Goal: Task Accomplishment & Management: Use online tool/utility

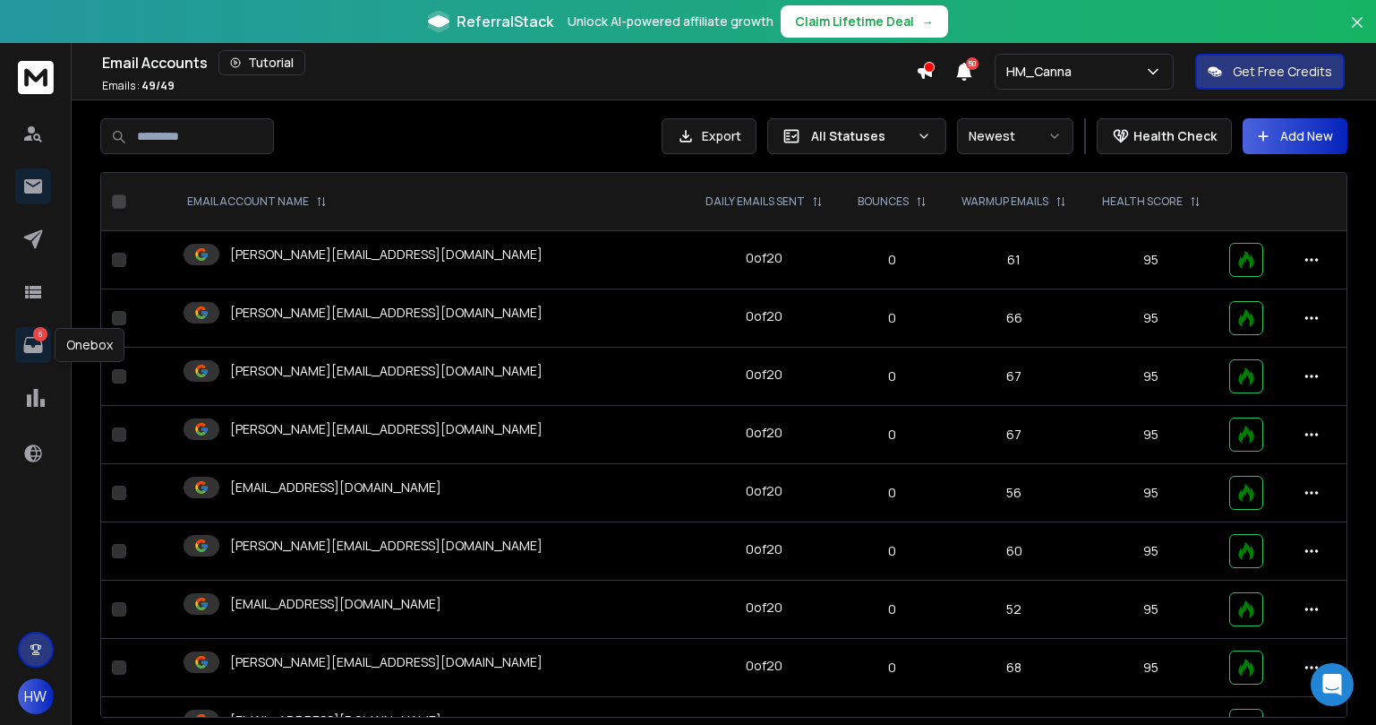
click at [42, 342] on icon at bounding box center [32, 344] width 21 height 21
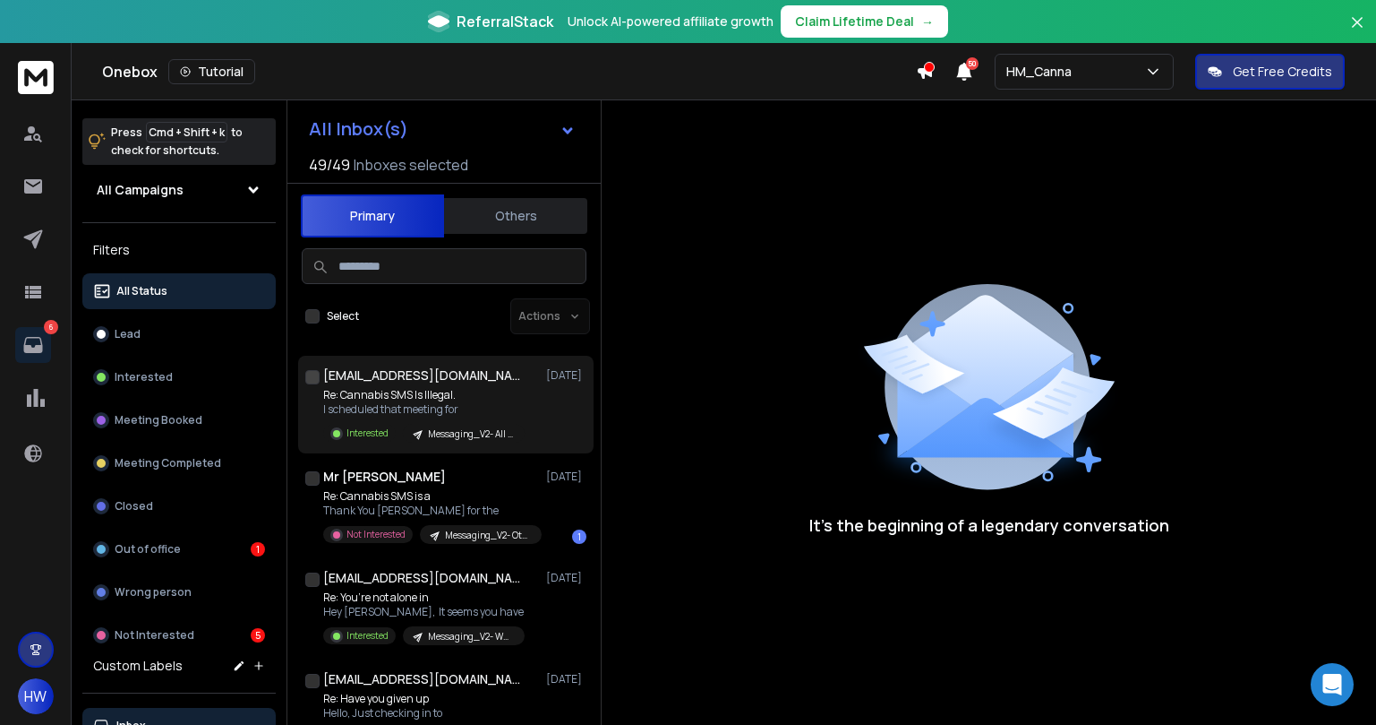
click at [439, 375] on h1 "[EMAIL_ADDRESS][DOMAIN_NAME]" at bounding box center [421, 375] width 197 height 18
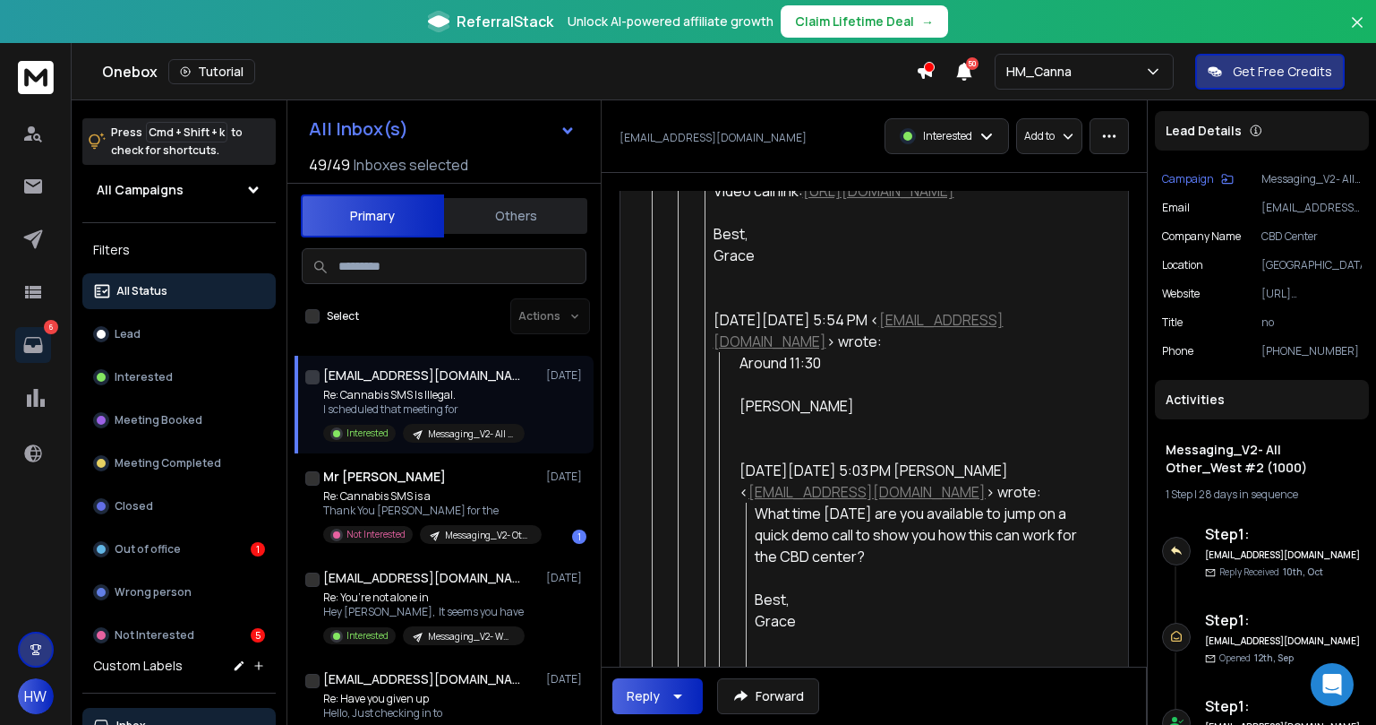
scroll to position [1092, 0]
drag, startPoint x: 742, startPoint y: 404, endPoint x: 824, endPoint y: 404, distance: 82.4
click at [824, 404] on div "[PERSON_NAME]" at bounding box center [914, 404] width 349 height 21
copy div "[PERSON_NAME]"
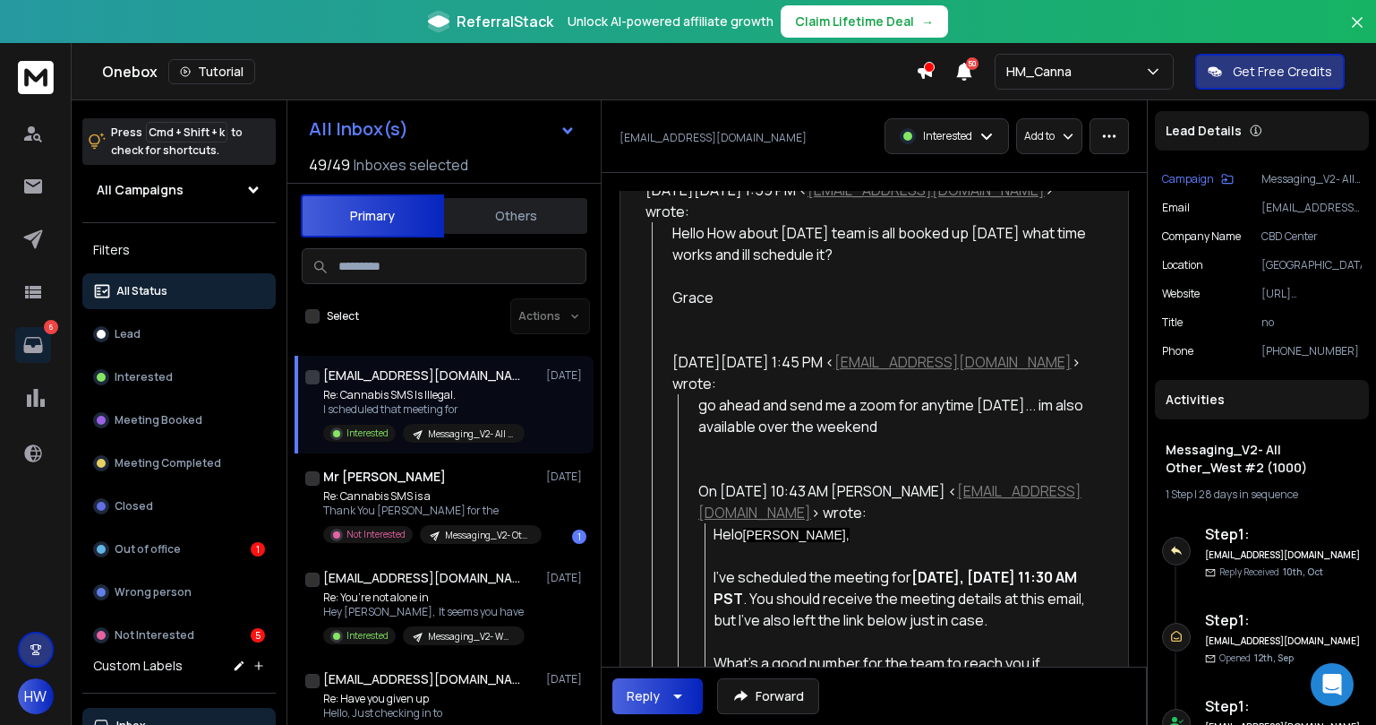
scroll to position [0, 0]
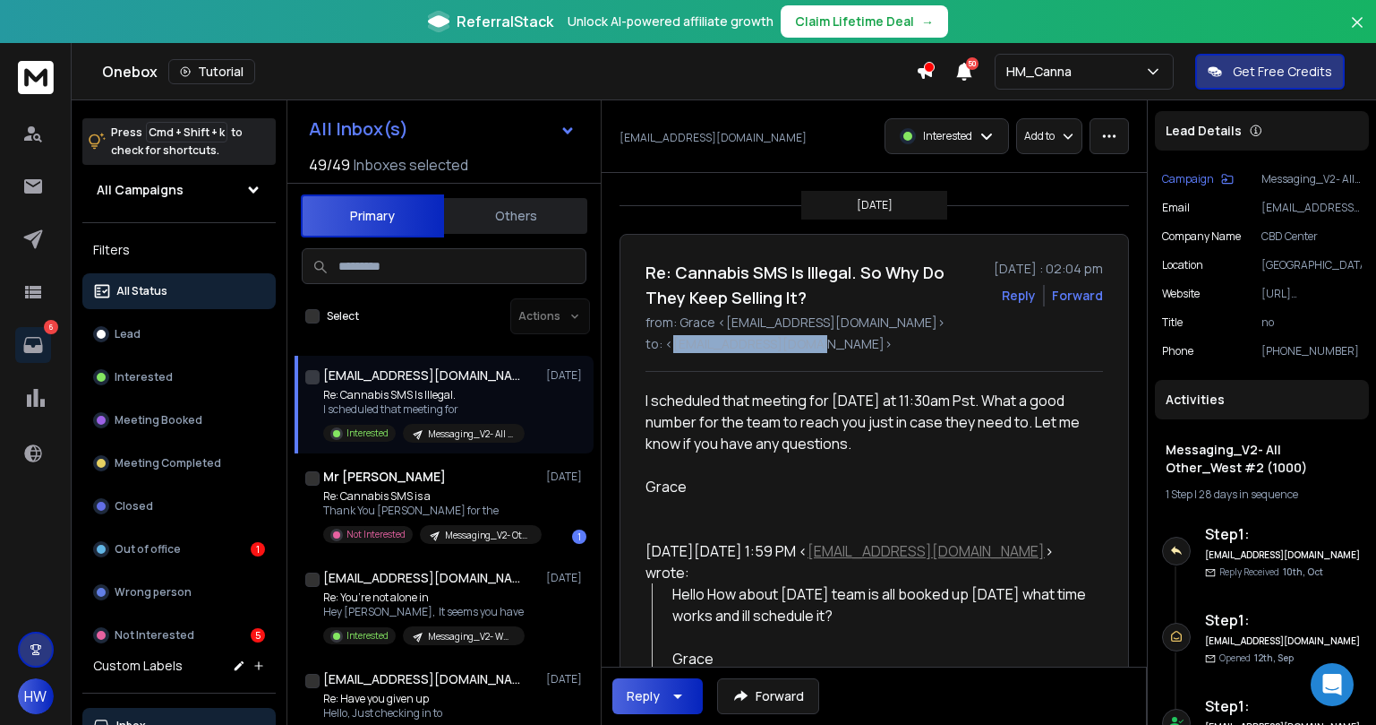
drag, startPoint x: 668, startPoint y: 343, endPoint x: 815, endPoint y: 342, distance: 146.9
click at [815, 342] on p "to: <[EMAIL_ADDRESS][DOMAIN_NAME]>" at bounding box center [875, 344] width 458 height 18
copy p "[EMAIL_ADDRESS][DOMAIN_NAME]"
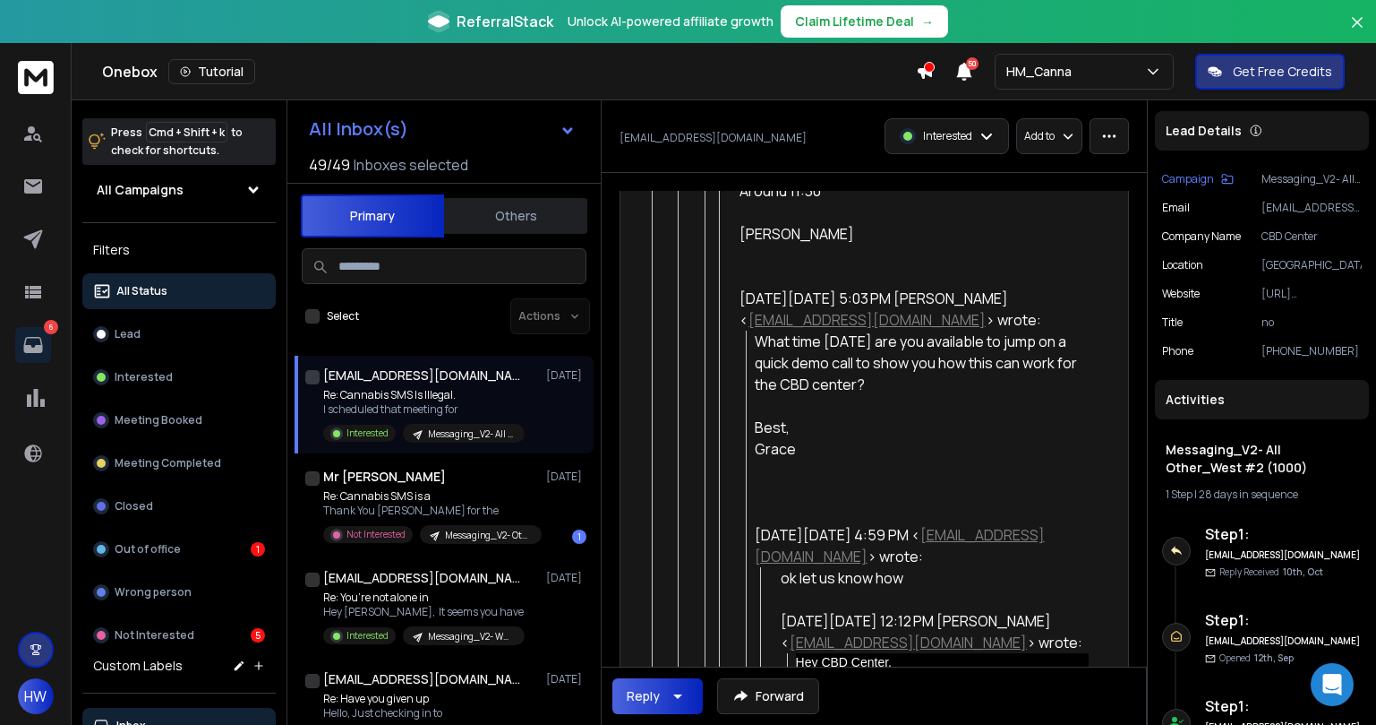
scroll to position [1262, 0]
drag, startPoint x: 742, startPoint y: 237, endPoint x: 834, endPoint y: 235, distance: 91.4
click at [834, 235] on div "[PERSON_NAME]" at bounding box center [914, 234] width 349 height 21
copy div "[PERSON_NAME]"
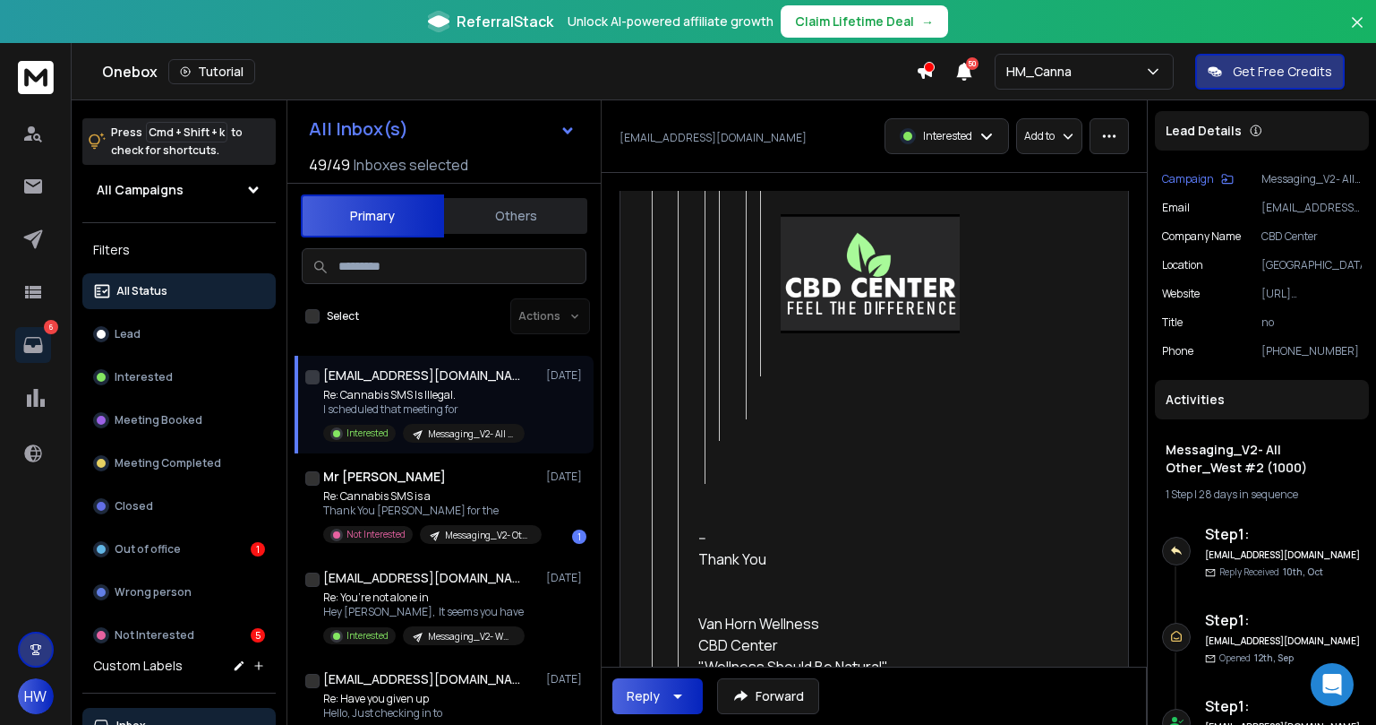
scroll to position [2593, 0]
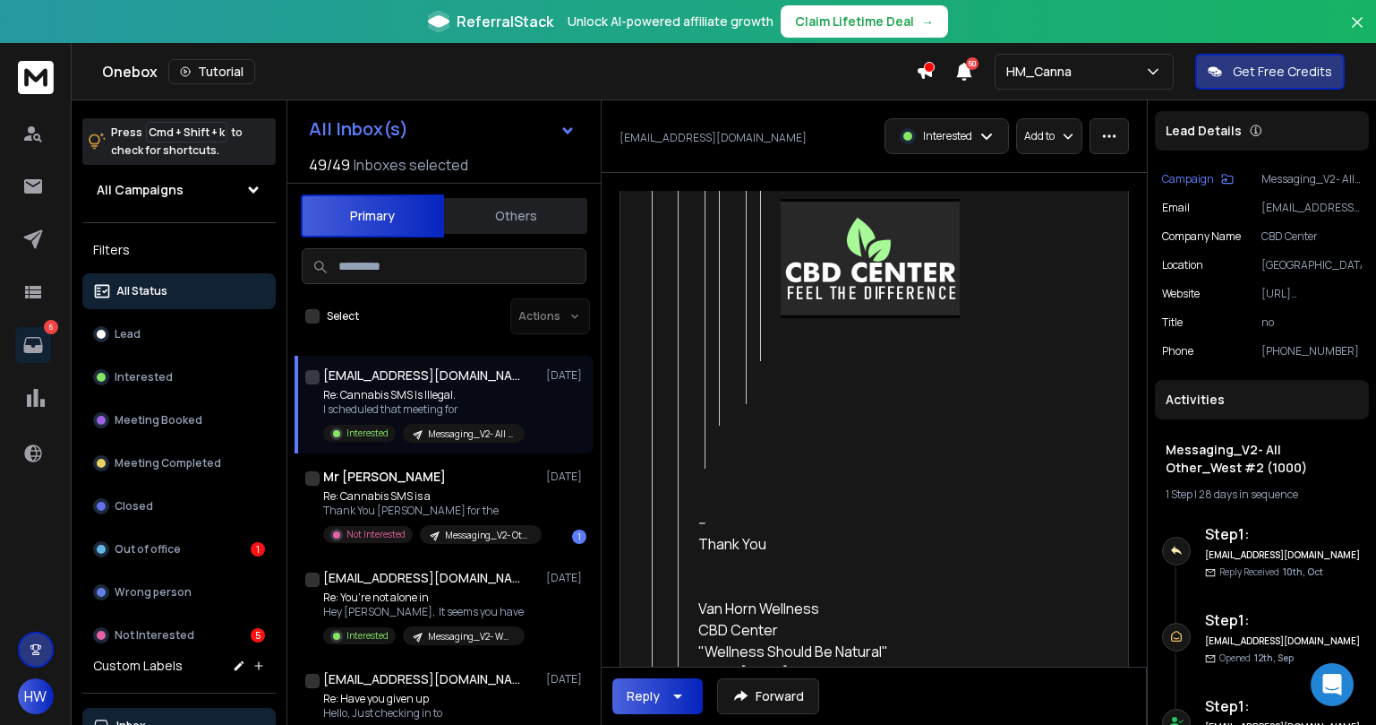
drag, startPoint x: 836, startPoint y: 269, endPoint x: 724, endPoint y: 13, distance: 279.9
